Goal: Task Accomplishment & Management: Manage account settings

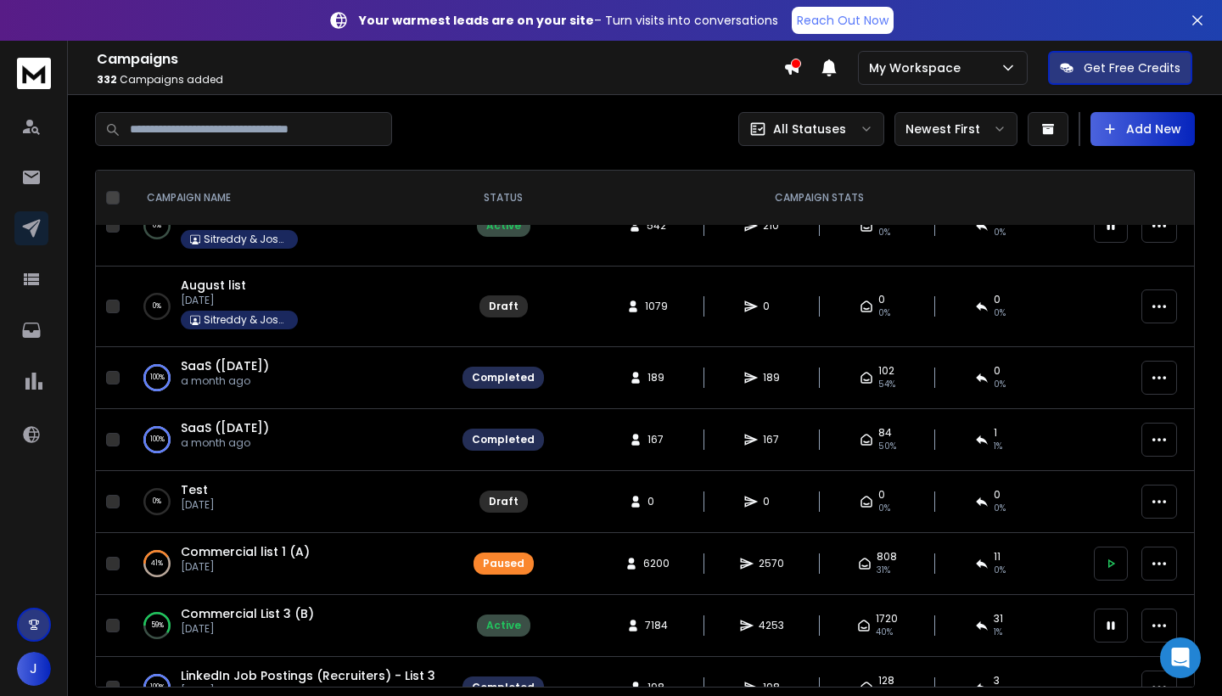
scroll to position [113, 0]
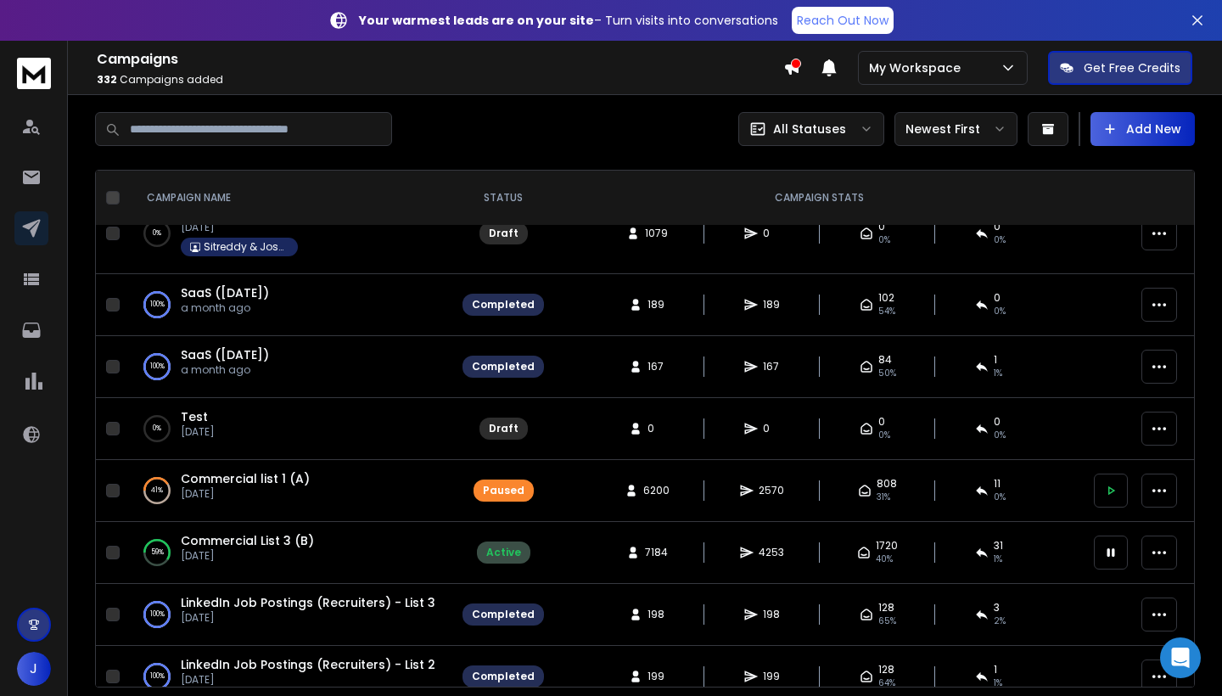
click at [287, 532] on span "Commercial List 3 (B)" at bounding box center [247, 540] width 133 height 17
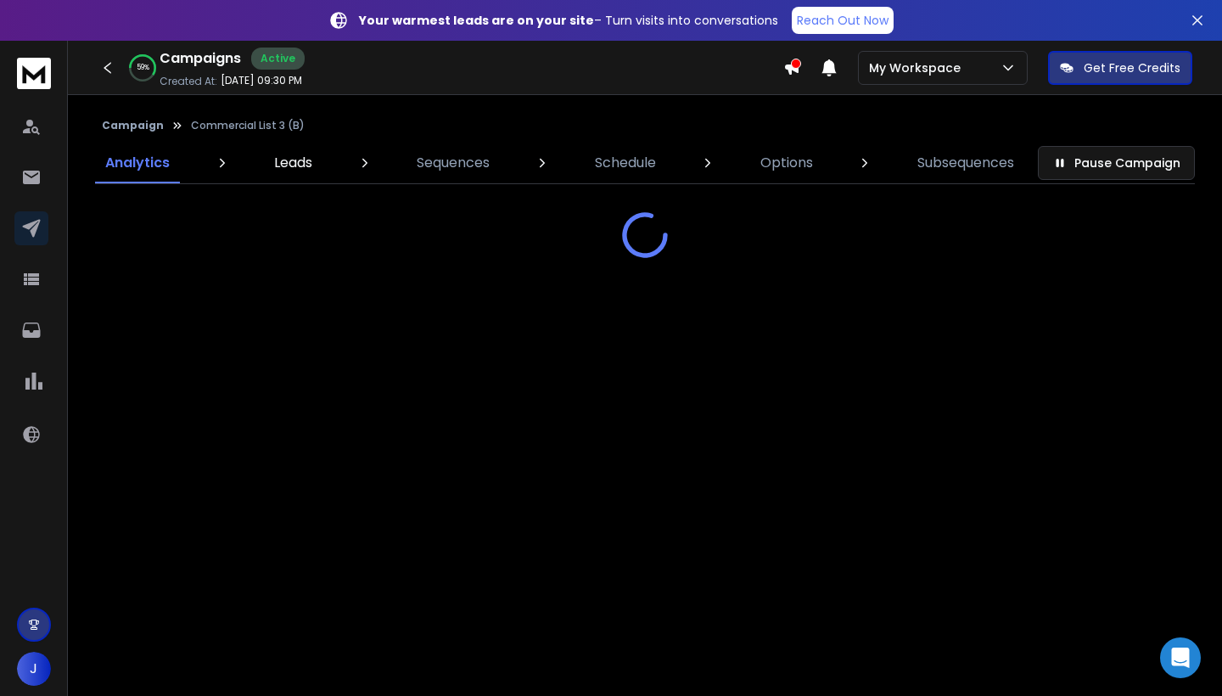
click at [296, 160] on p "Leads" at bounding box center [293, 163] width 38 height 20
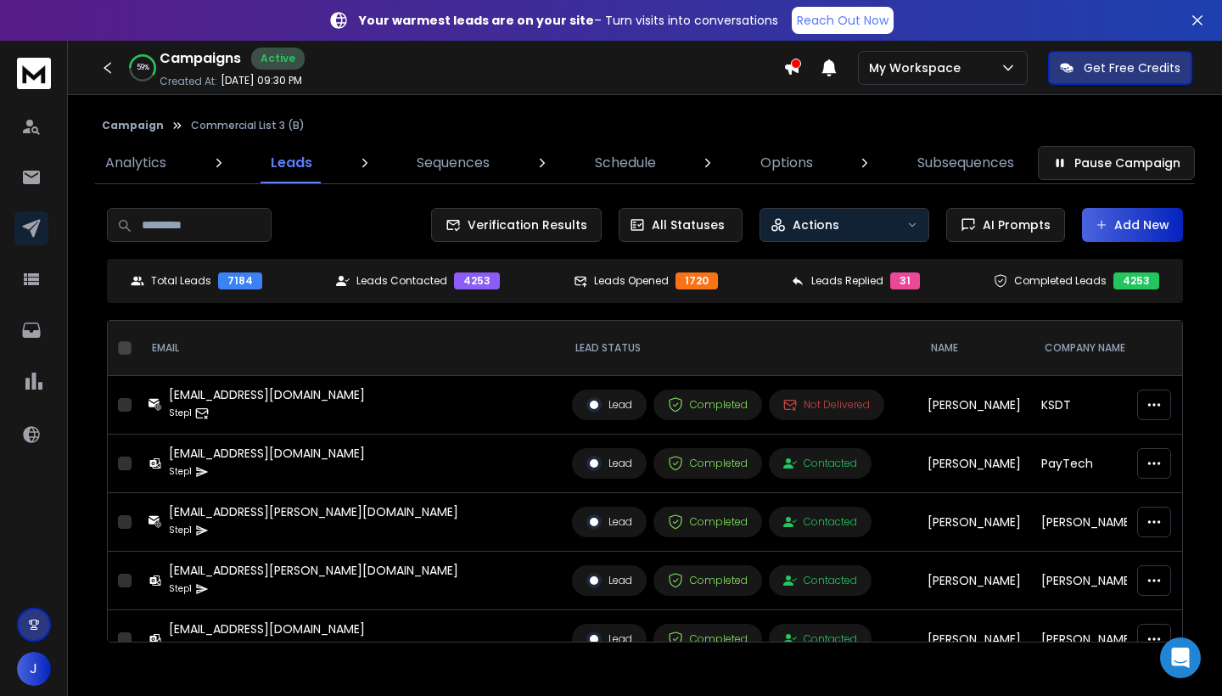
click at [806, 231] on p "Actions" at bounding box center [815, 224] width 47 height 17
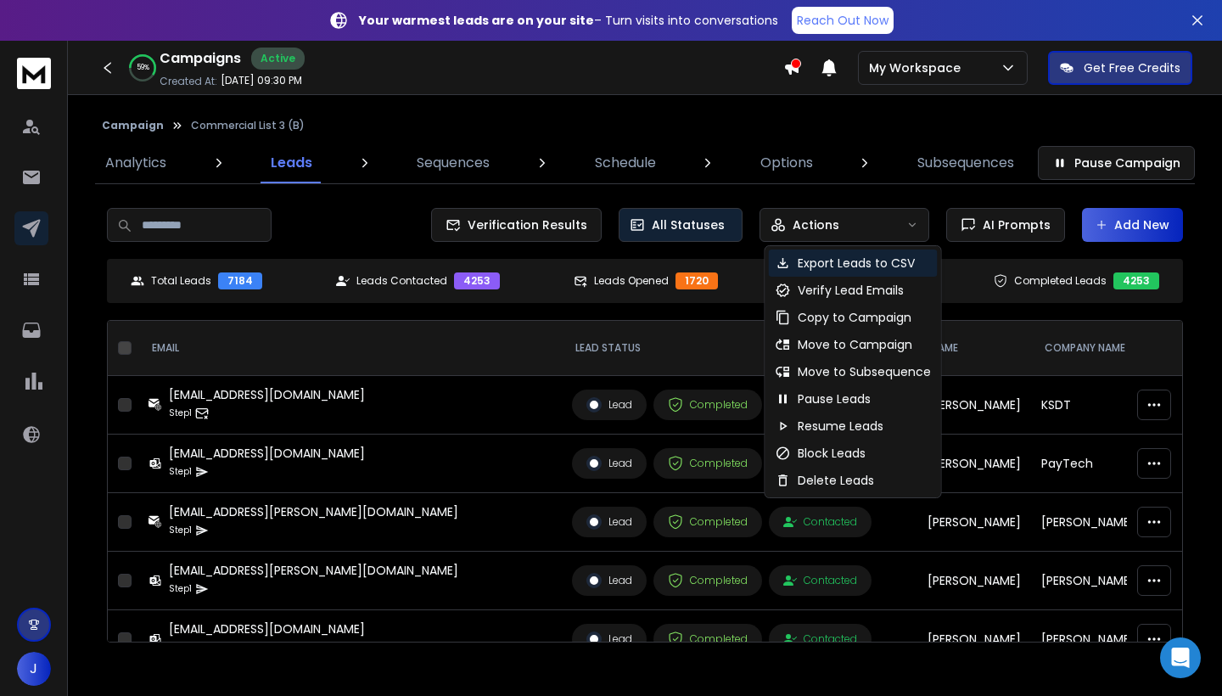
click at [715, 231] on p "All Statuses" at bounding box center [688, 224] width 73 height 17
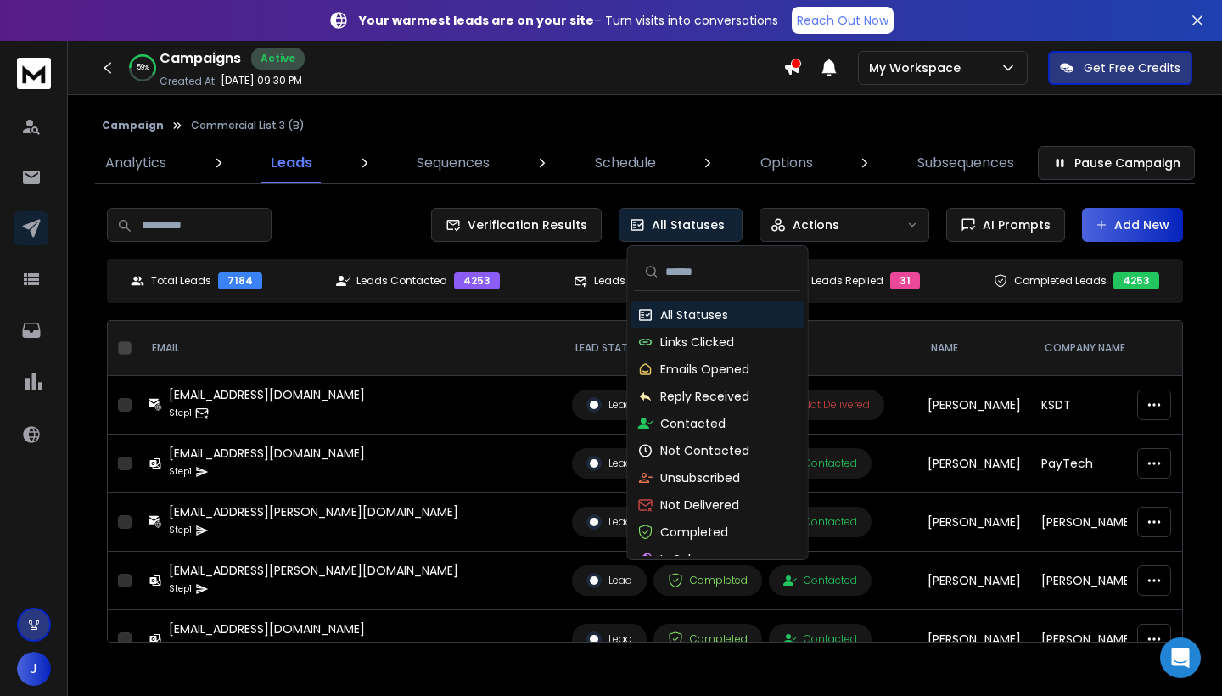
click at [715, 231] on p "All Statuses" at bounding box center [688, 224] width 73 height 17
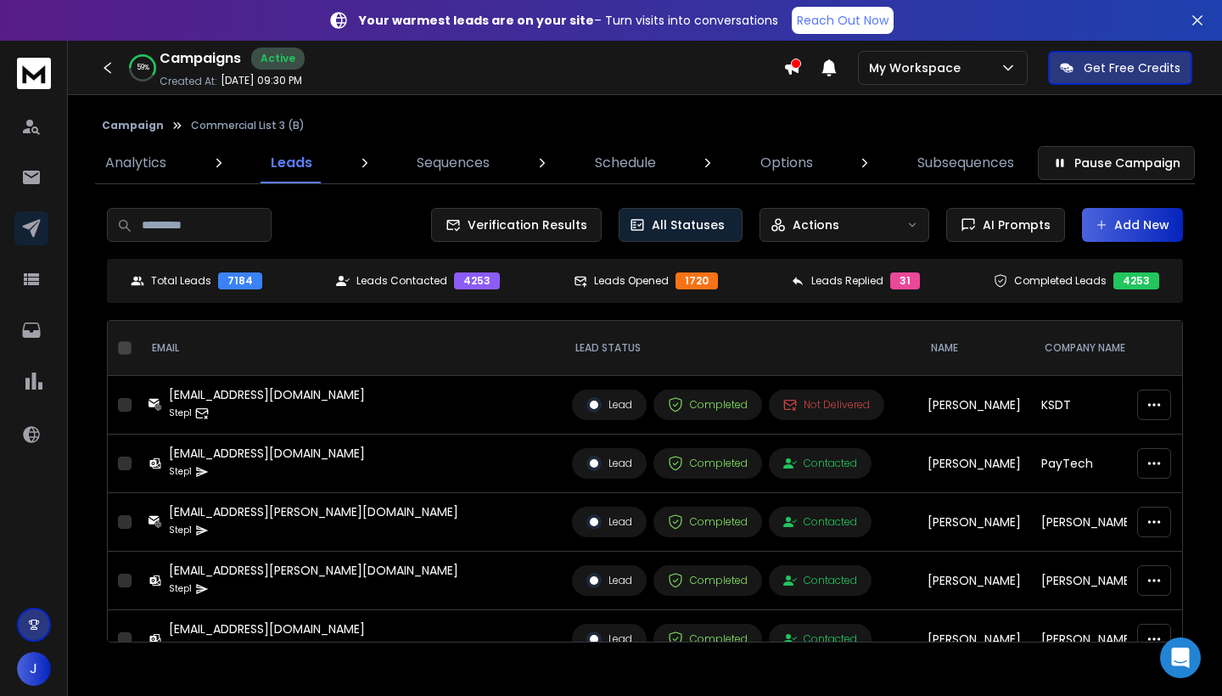
click at [720, 215] on button "All Statuses" at bounding box center [681, 225] width 124 height 34
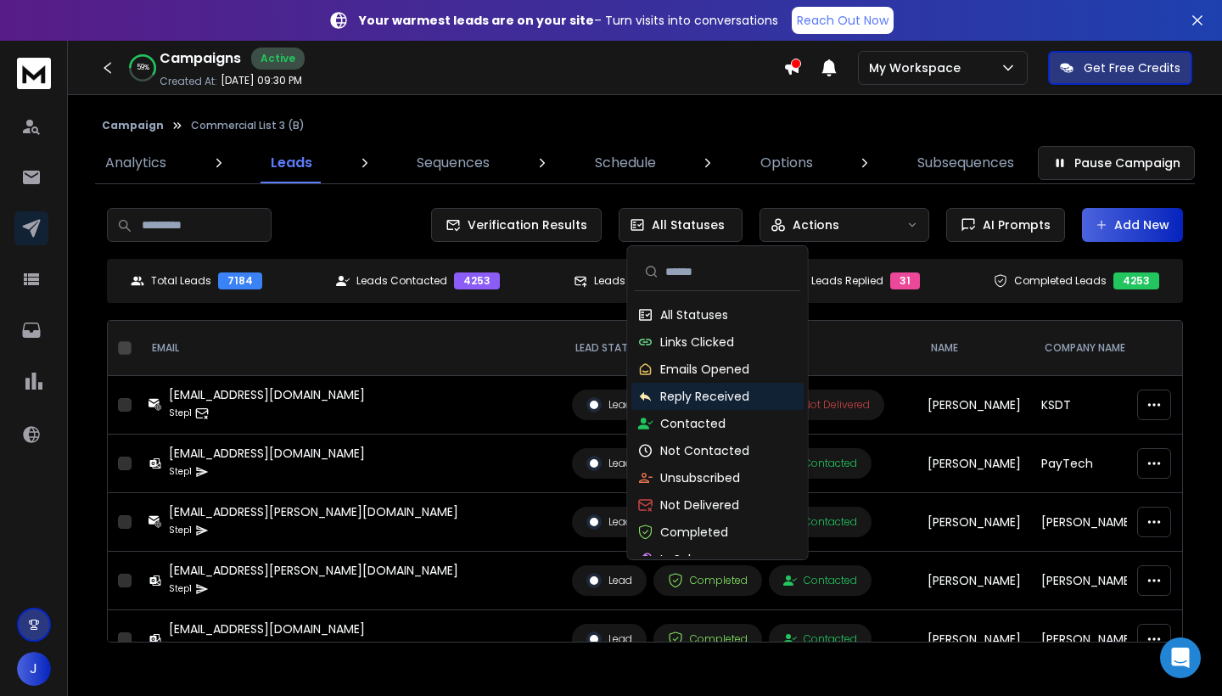
click at [719, 396] on p "Reply Received" at bounding box center [704, 396] width 89 height 17
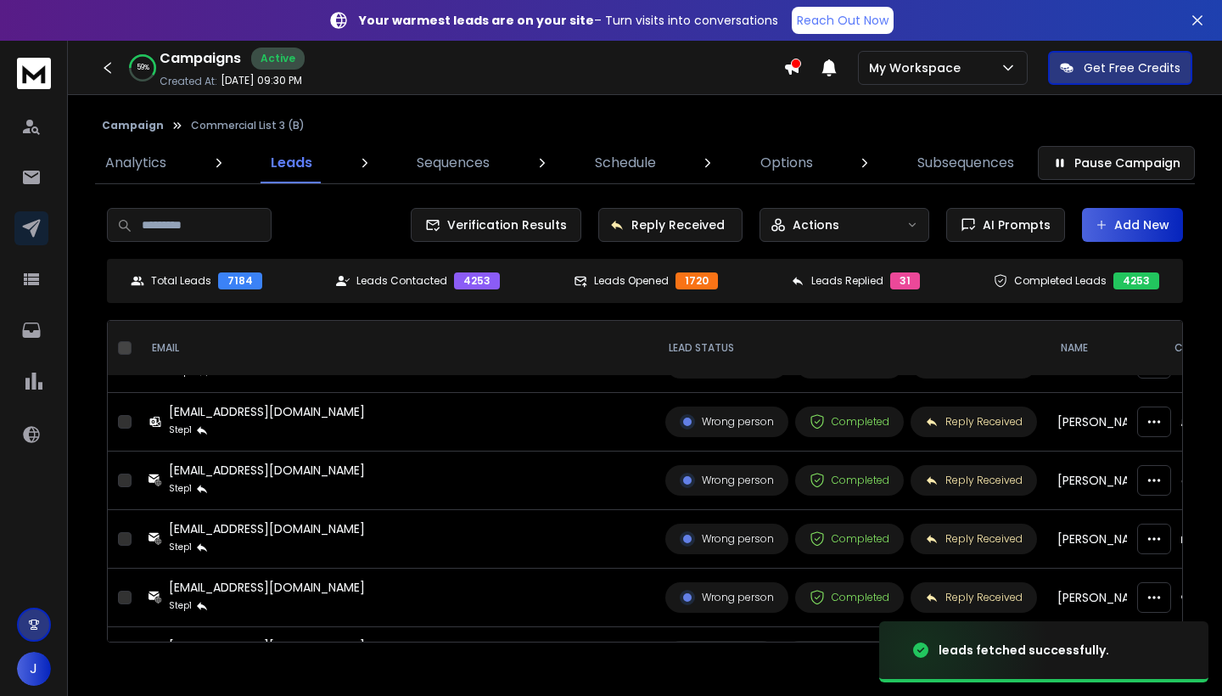
scroll to position [1562, 0]
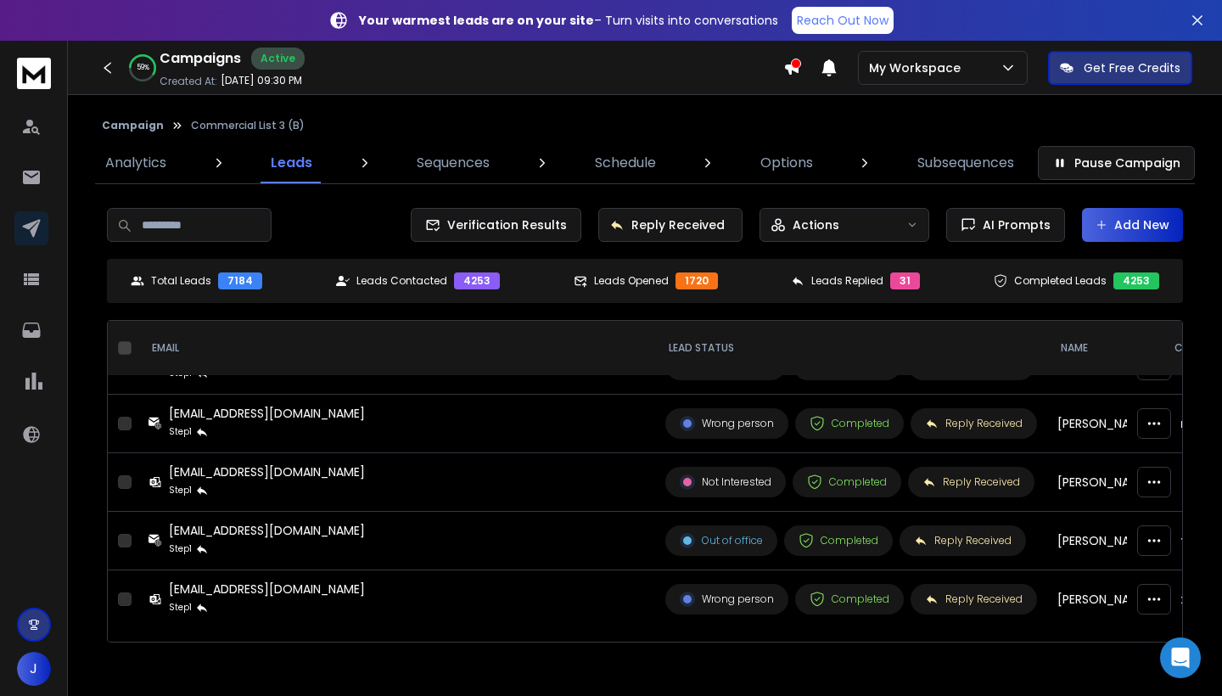
click at [1047, 604] on td "[PERSON_NAME]" at bounding box center [1104, 599] width 114 height 59
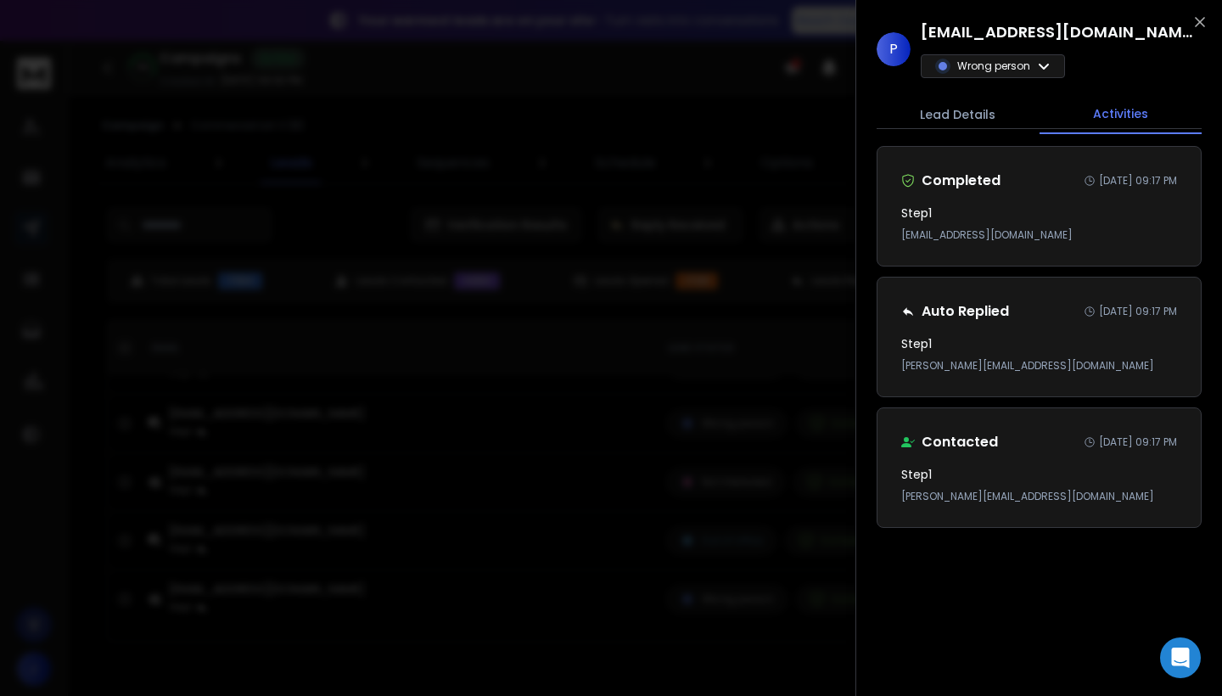
click at [1111, 100] on button "Activities" at bounding box center [1120, 114] width 163 height 39
click at [1203, 23] on icon "button" at bounding box center [1199, 22] width 17 height 17
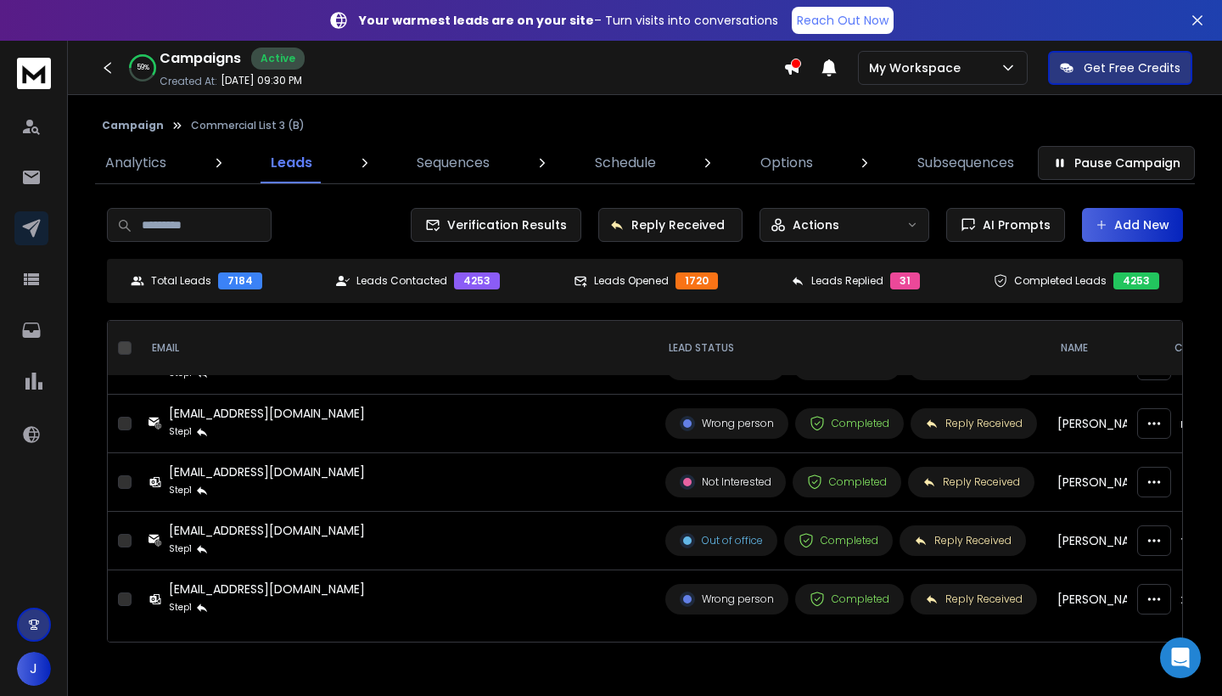
click at [1047, 596] on td "[PERSON_NAME]" at bounding box center [1104, 599] width 114 height 59
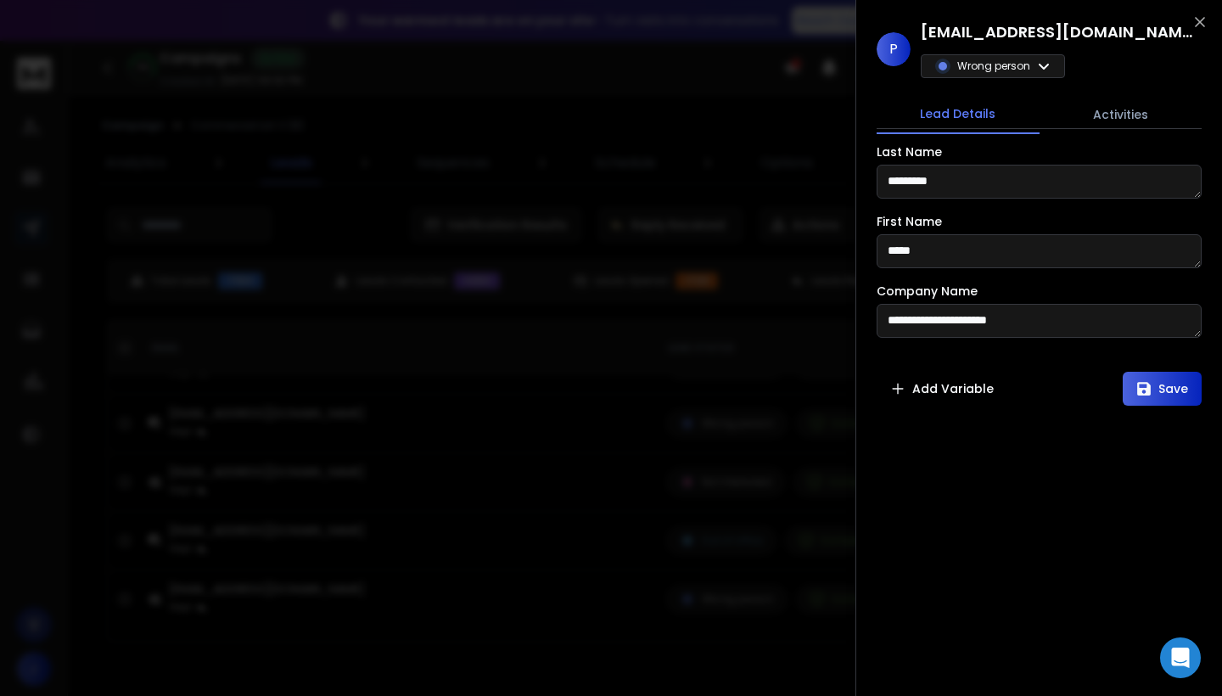
click at [1100, 116] on button "Activities" at bounding box center [1120, 114] width 163 height 37
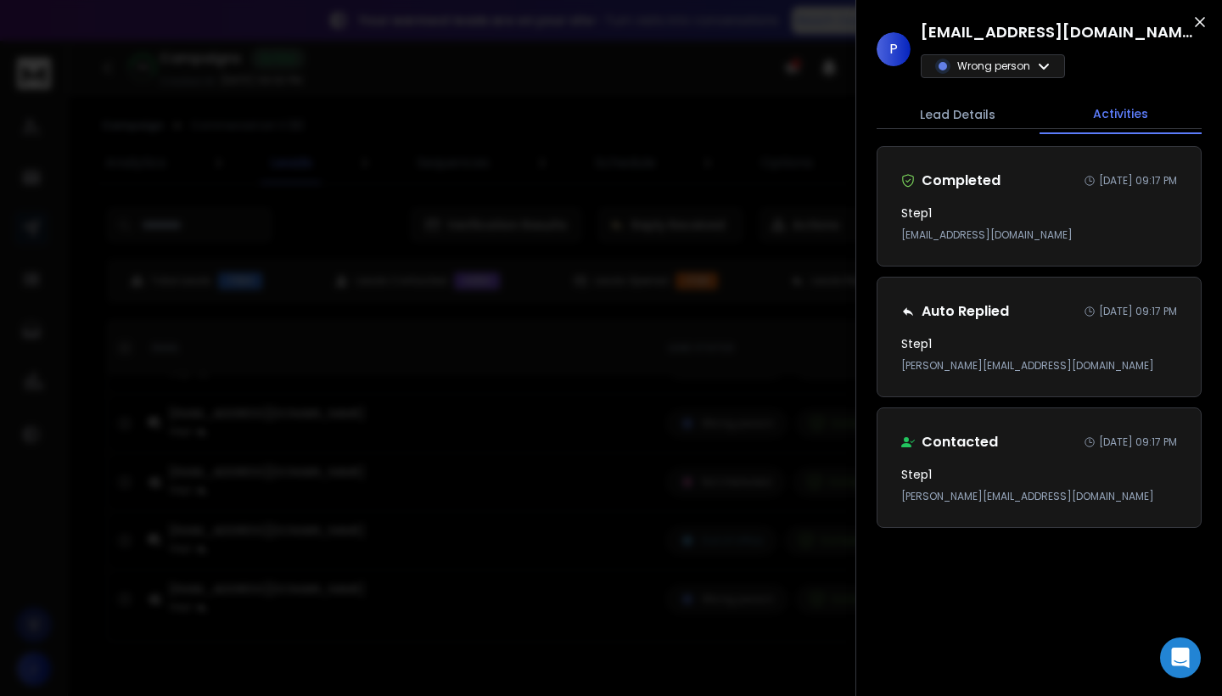
click at [1201, 23] on icon "button" at bounding box center [1199, 22] width 8 height 8
